Goal: Information Seeking & Learning: Check status

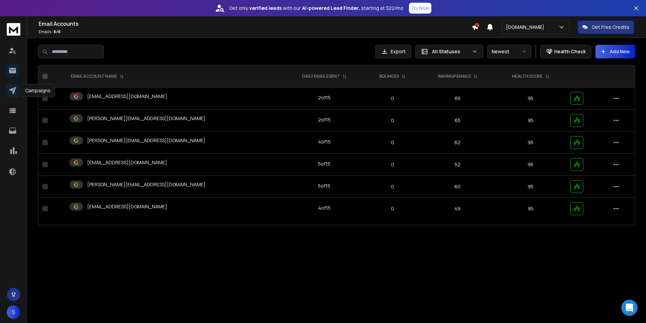
click at [15, 90] on icon at bounding box center [12, 90] width 7 height 7
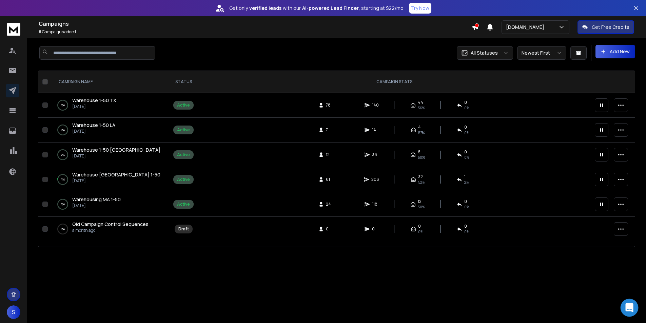
click at [632, 309] on icon "Open Intercom Messenger" at bounding box center [629, 307] width 8 height 9
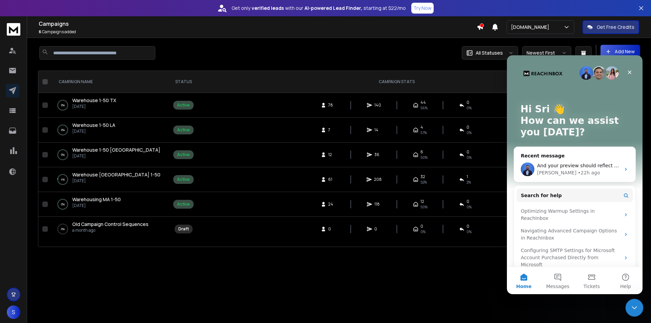
click at [636, 308] on icon "Close Intercom Messenger" at bounding box center [633, 307] width 8 height 8
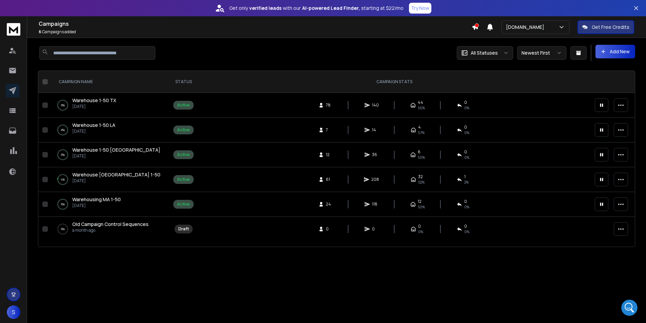
click at [108, 101] on span "Warehouse 1-50 TX" at bounding box center [94, 100] width 44 height 6
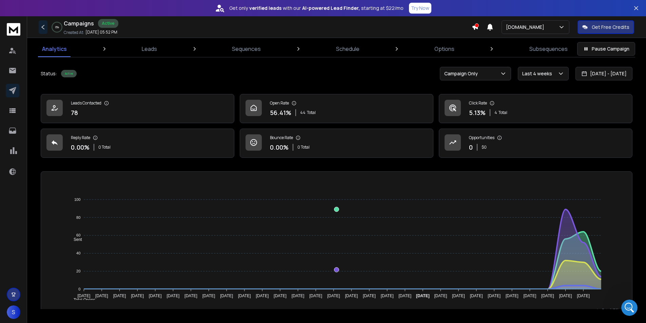
click at [45, 27] on icon at bounding box center [43, 27] width 6 height 6
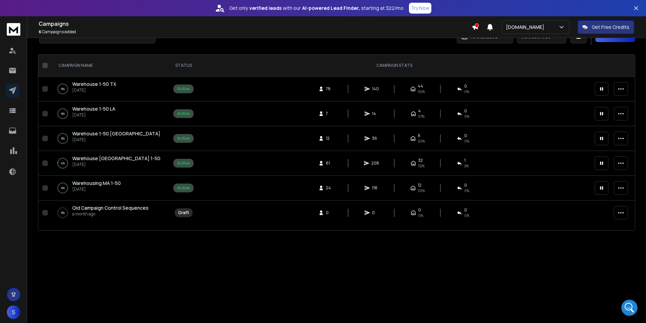
click at [102, 110] on span "Warehouse 1-50 LA" at bounding box center [93, 108] width 43 height 6
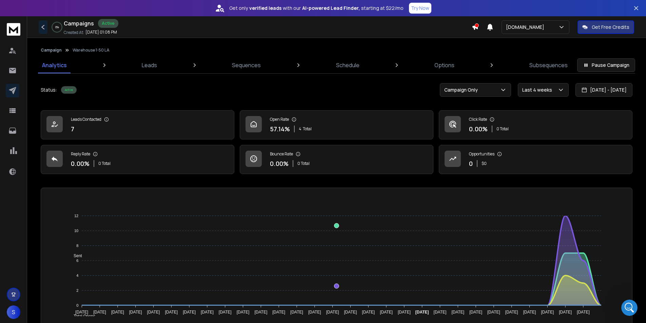
click at [42, 27] on icon at bounding box center [42, 27] width 3 height 4
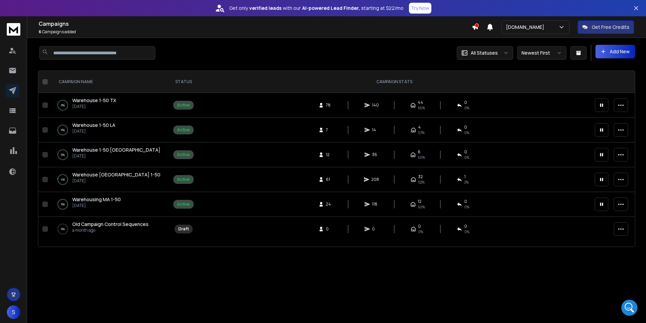
click at [118, 149] on span "Warehouse 1-50 [GEOGRAPHIC_DATA]" at bounding box center [116, 150] width 88 height 6
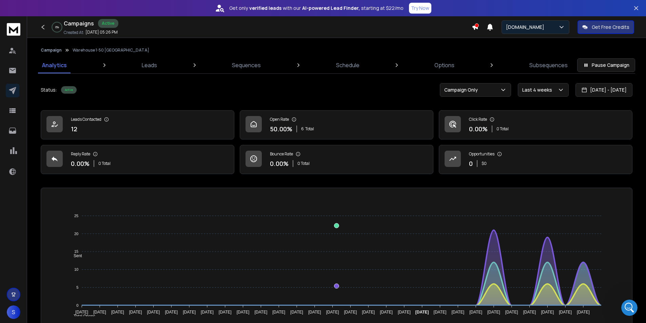
click at [534, 34] on button "[DOMAIN_NAME]" at bounding box center [536, 27] width 68 height 14
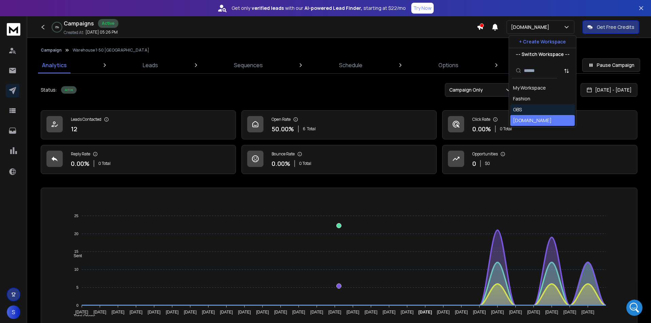
click at [532, 108] on div "GBS" at bounding box center [542, 109] width 64 height 11
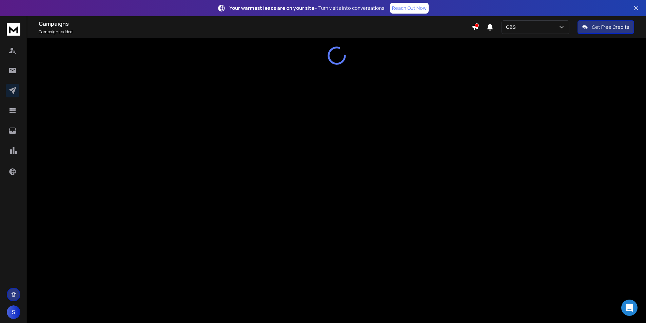
click at [538, 28] on div "GBS" at bounding box center [535, 27] width 59 height 7
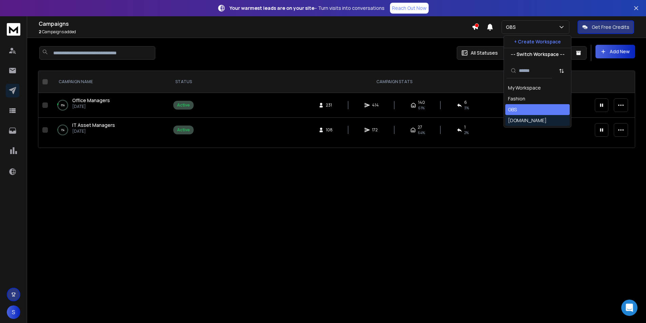
click at [534, 121] on div "[DOMAIN_NAME]" at bounding box center [527, 120] width 39 height 7
